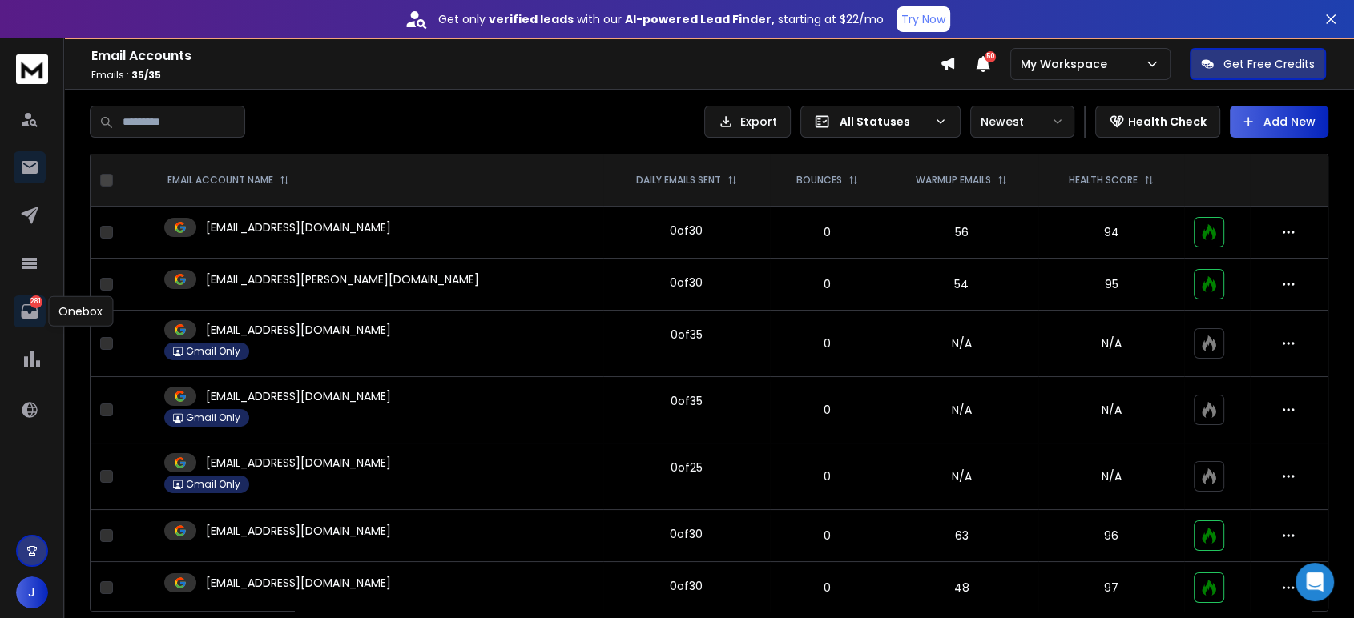
click at [24, 309] on icon at bounding box center [29, 311] width 19 height 19
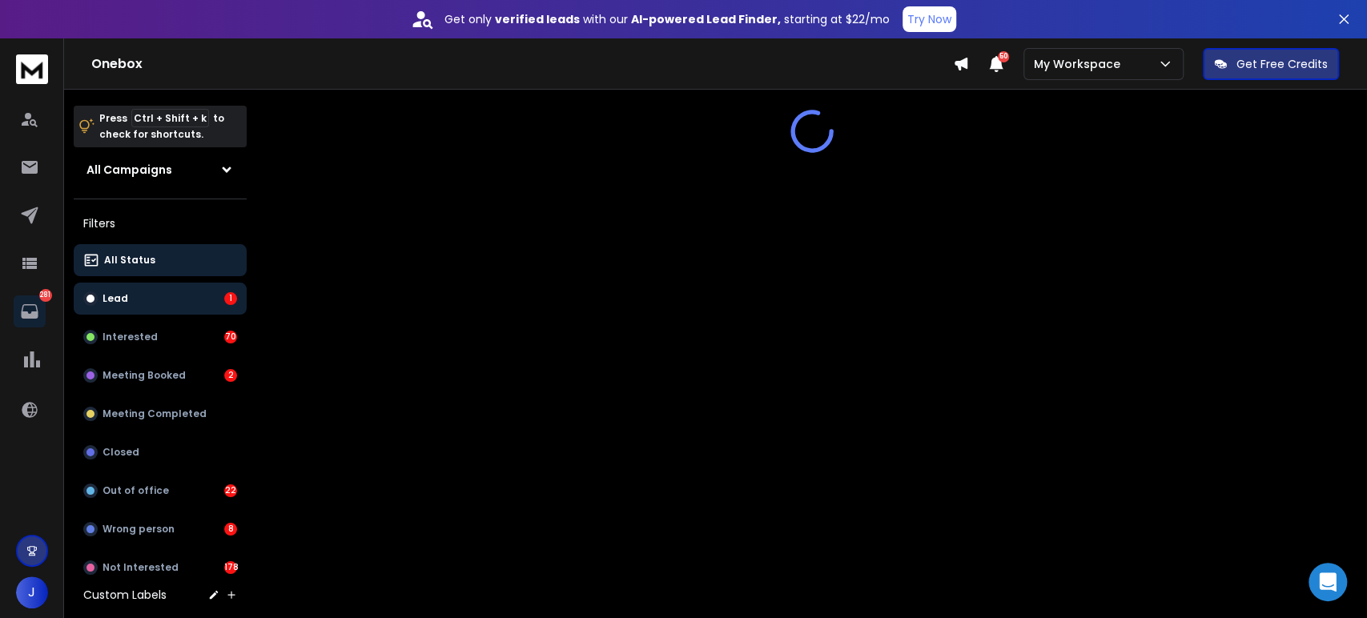
click at [171, 292] on button "Lead 1" at bounding box center [160, 299] width 173 height 32
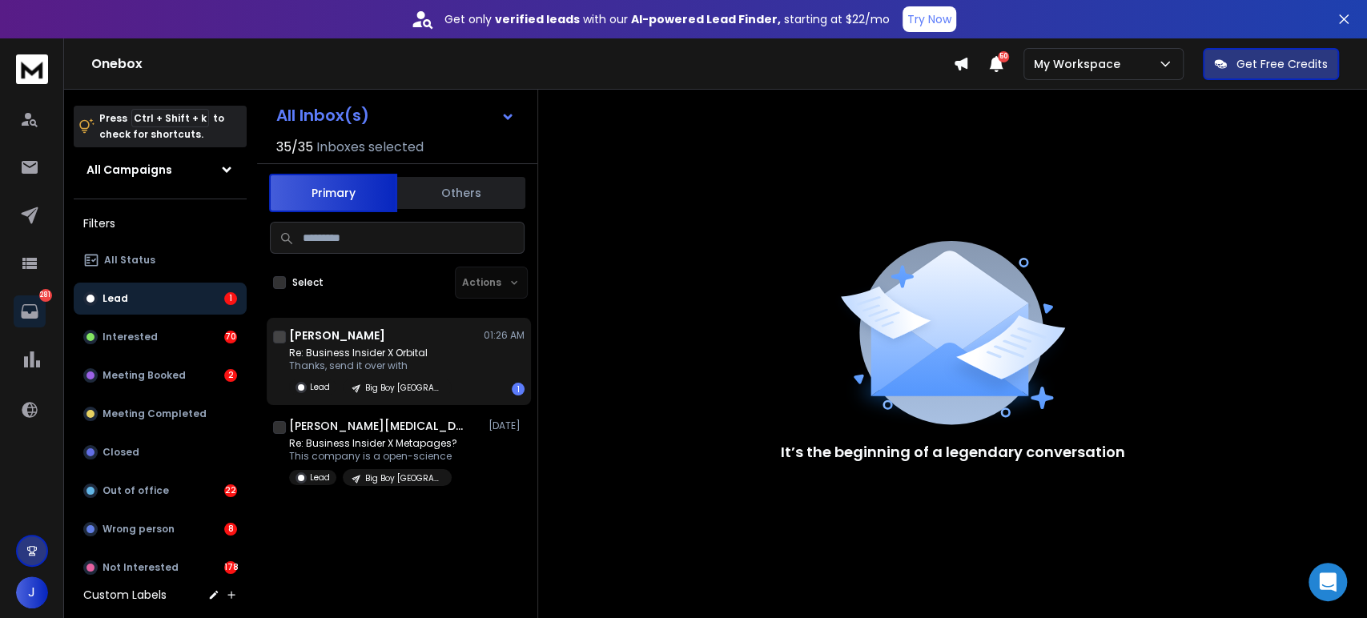
click at [469, 344] on div "[PERSON_NAME] 01:26 AM Re: Business Insider X Orbital Thanks, send it over with…" at bounding box center [406, 362] width 235 height 68
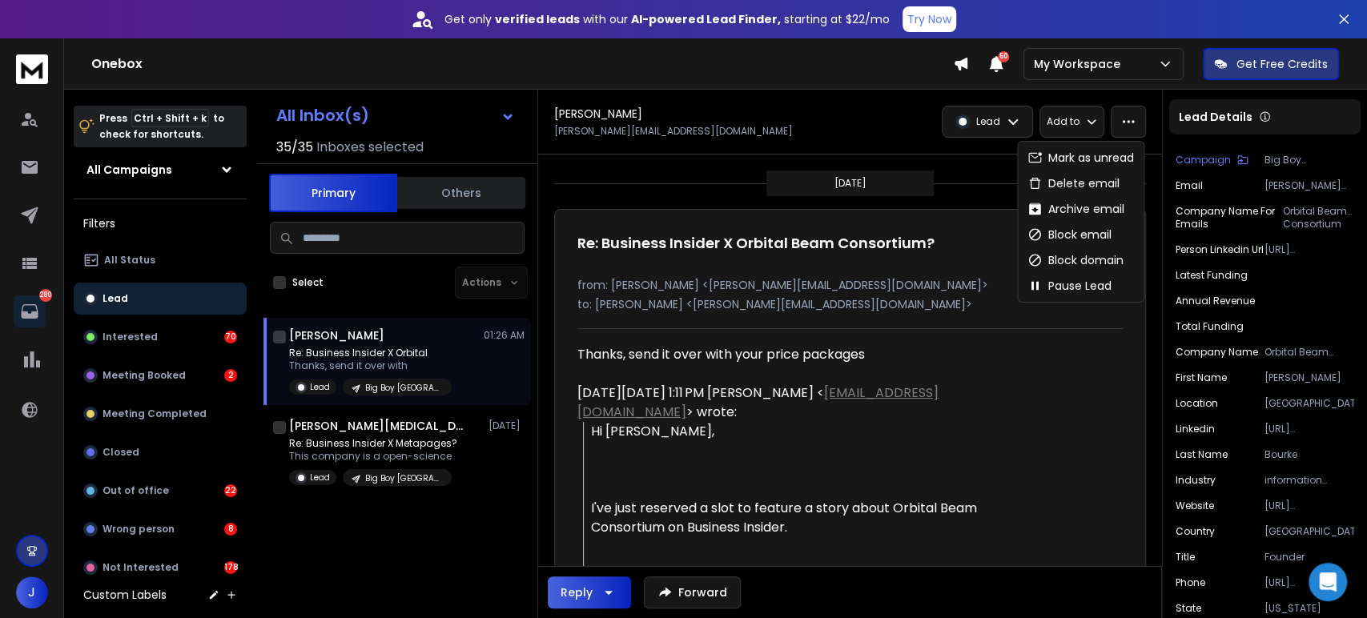
click at [1121, 130] on button "button" at bounding box center [1128, 122] width 35 height 32
click at [1102, 155] on div "Mark as unread" at bounding box center [1081, 158] width 107 height 16
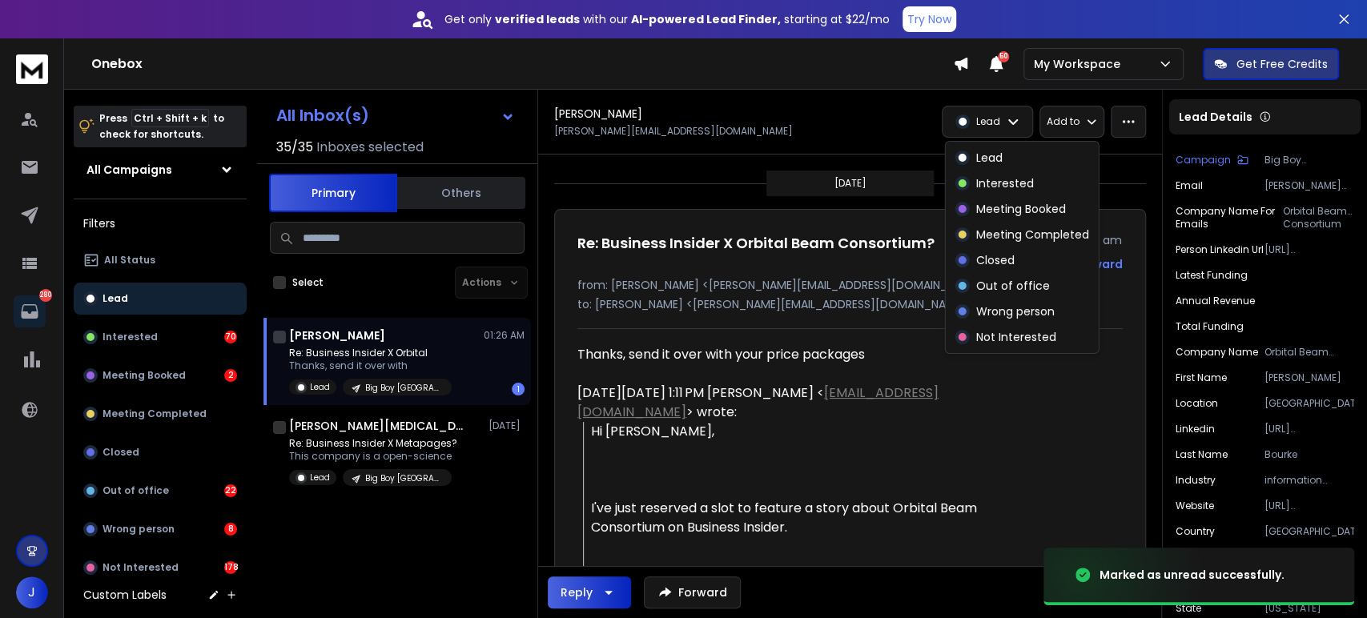
click at [1009, 130] on div "Lead" at bounding box center [988, 122] width 90 height 30
click at [1009, 181] on p "Interested" at bounding box center [1005, 183] width 58 height 16
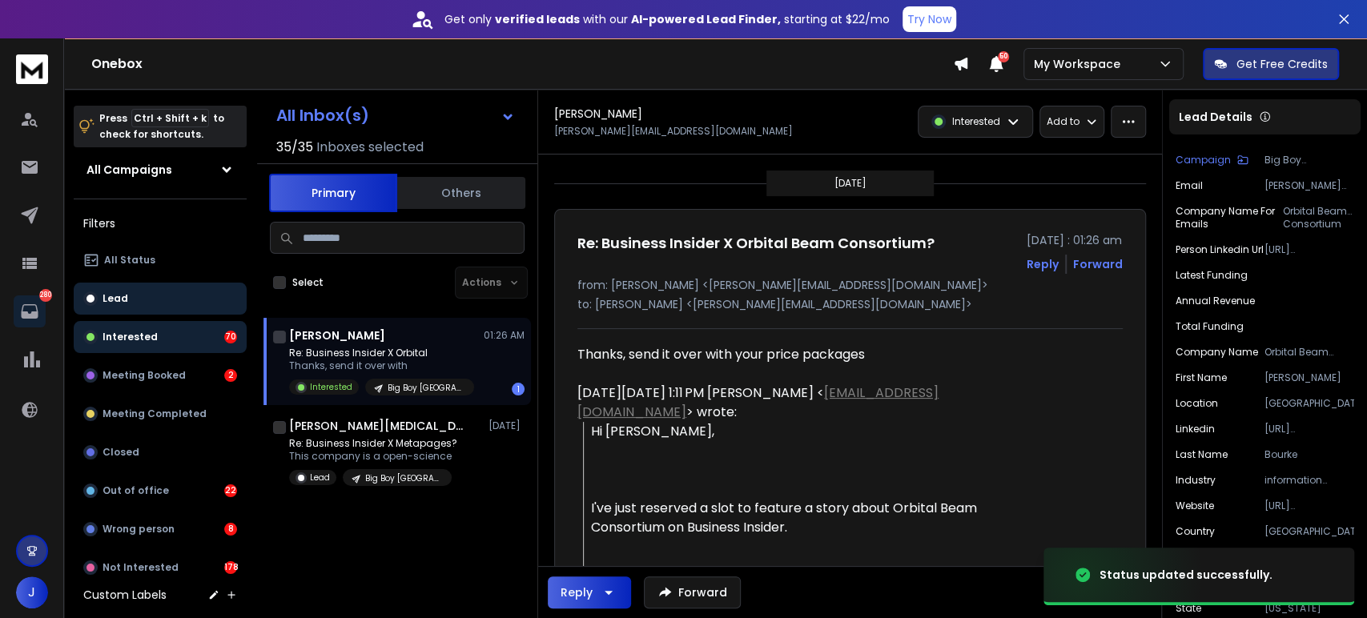
click at [172, 341] on button "Interested 70" at bounding box center [160, 337] width 173 height 32
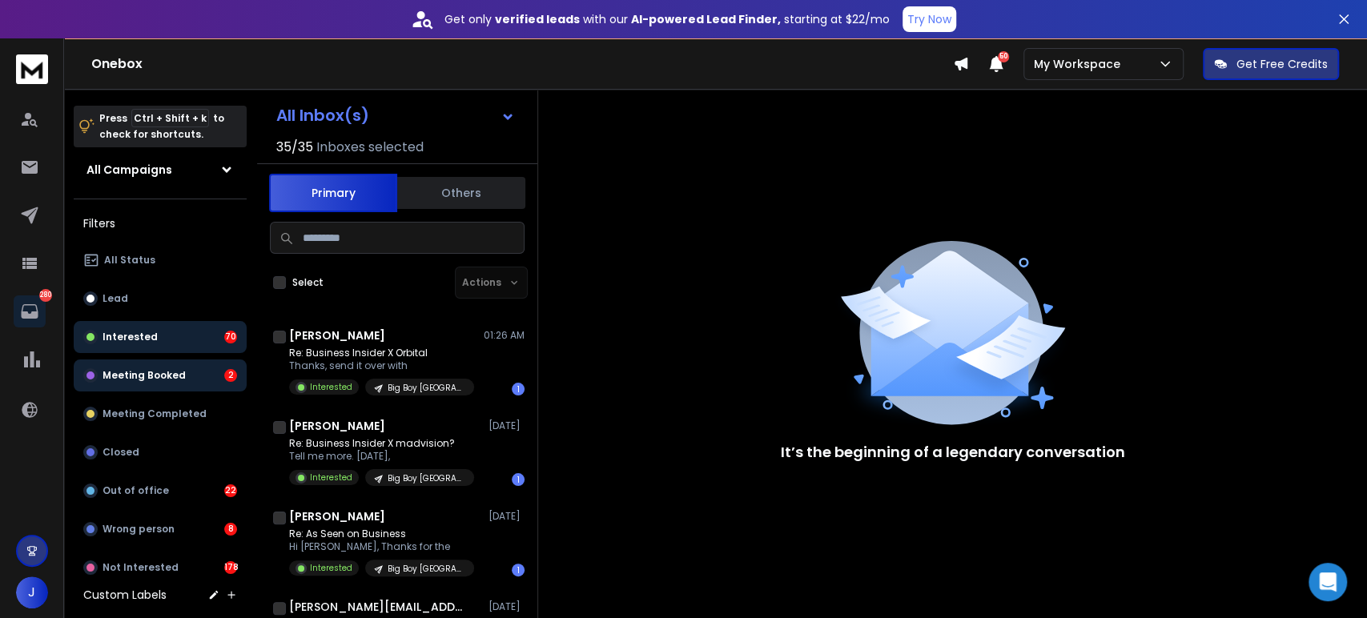
click at [173, 369] on p "Meeting Booked" at bounding box center [144, 375] width 83 height 13
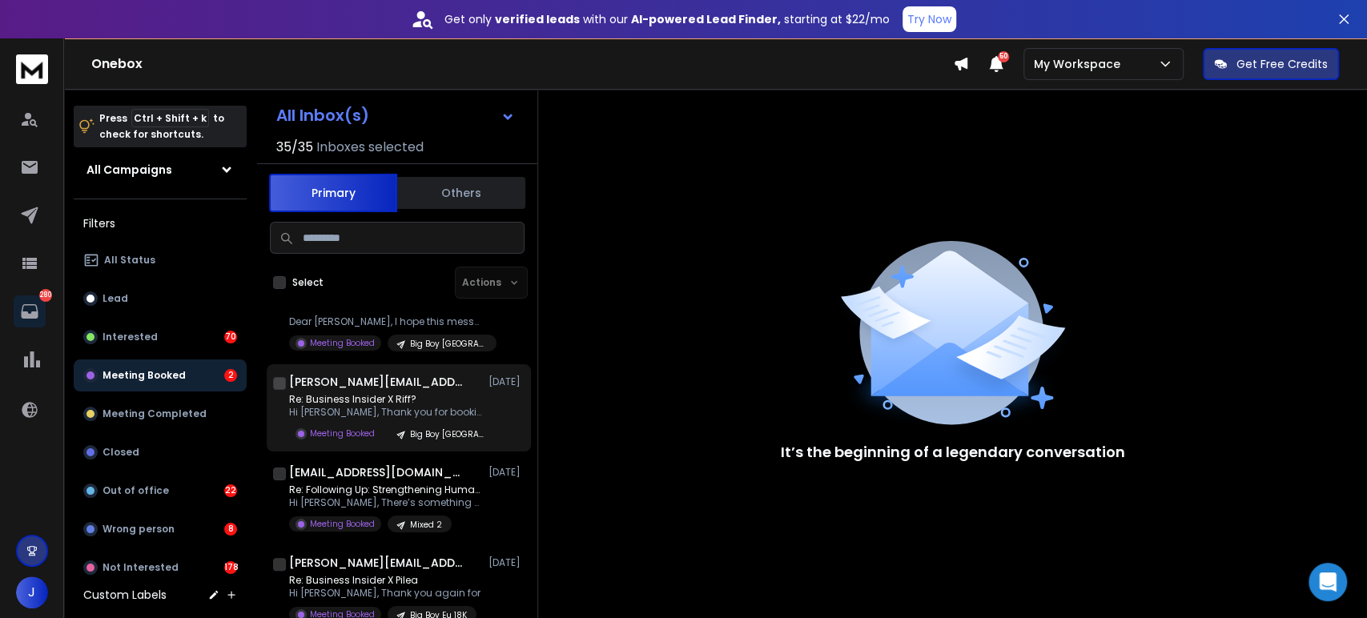
scroll to position [142, 0]
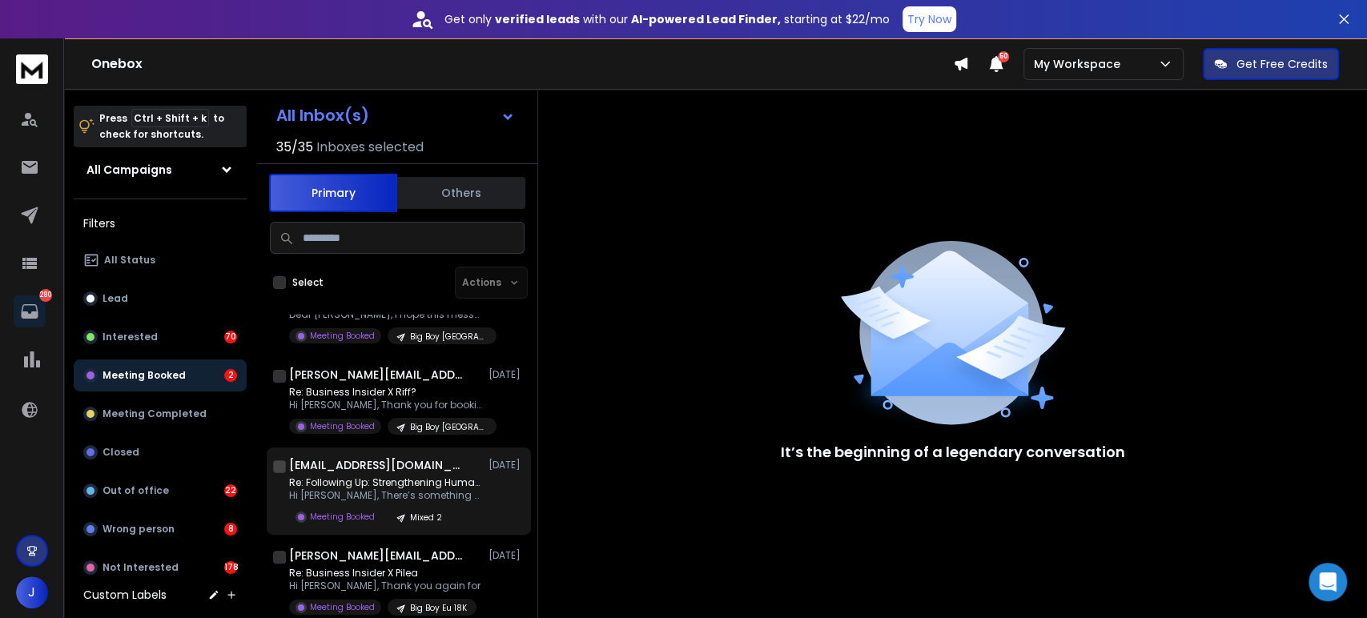
click at [397, 463] on h1 "[EMAIL_ADDRESS][DOMAIN_NAME]" at bounding box center [377, 465] width 176 height 16
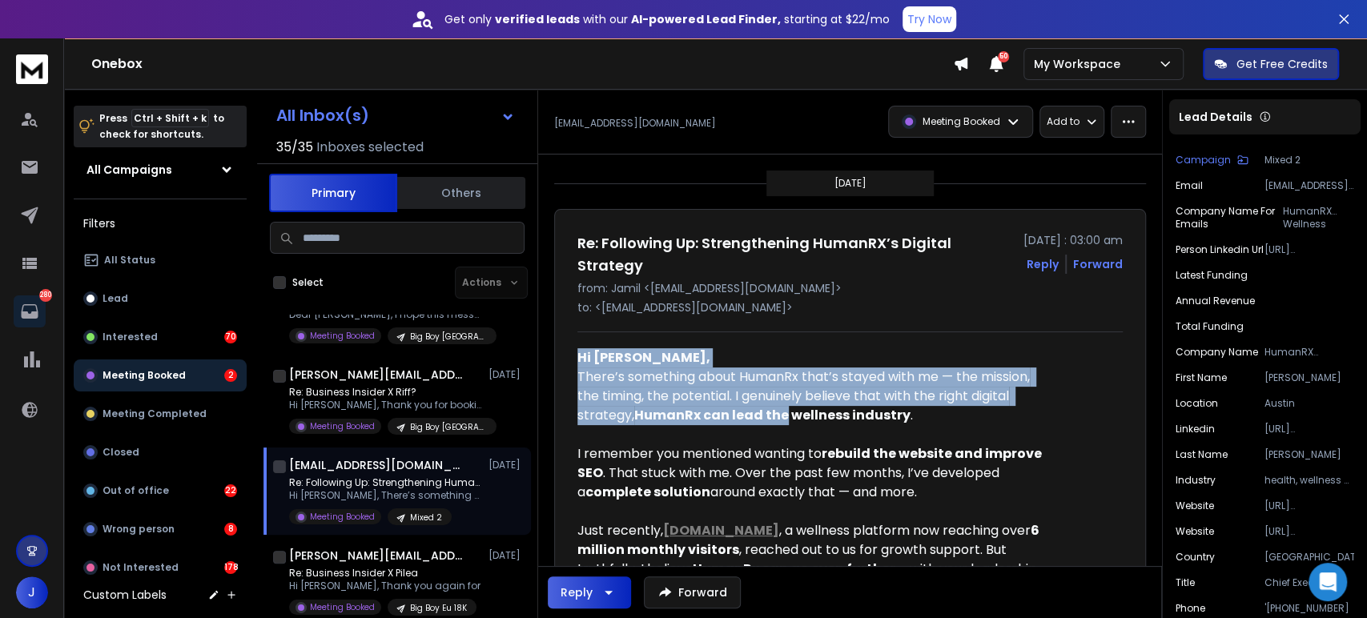
drag, startPoint x: 573, startPoint y: 357, endPoint x: 786, endPoint y: 420, distance: 222.0
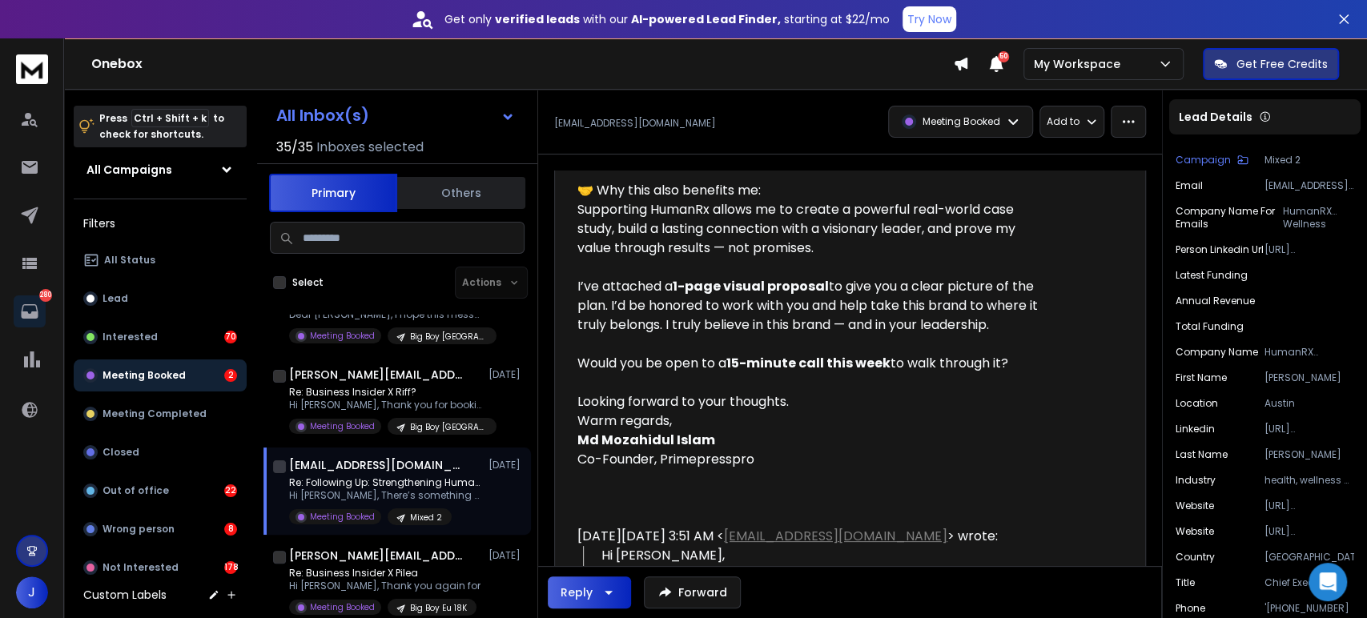
scroll to position [672, 0]
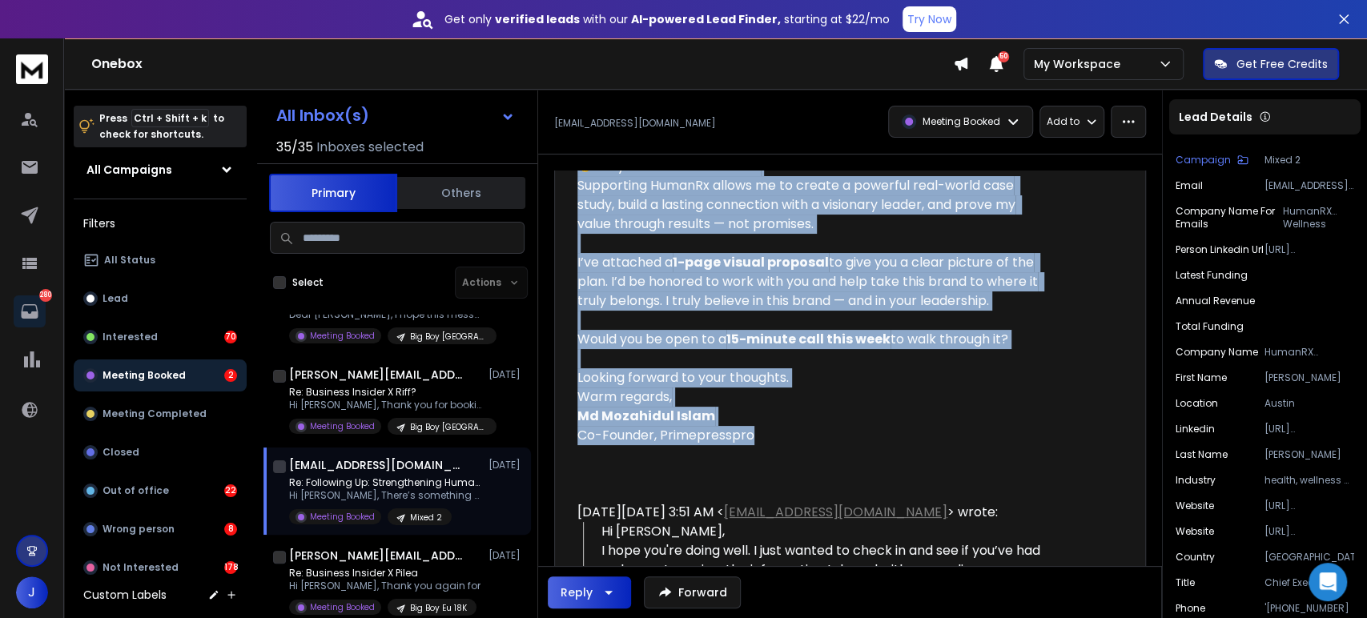
click at [775, 445] on div "Warm regards, Md Mozahidul Islam Co-Founder, Primepresspro" at bounding box center [811, 417] width 468 height 58
copy div "Lo Ipsu, Dolor’s ametconse adipi ElitsEd doei’t incidi utla et — dol magnaal, e…"
